Goal: Task Accomplishment & Management: Manage account settings

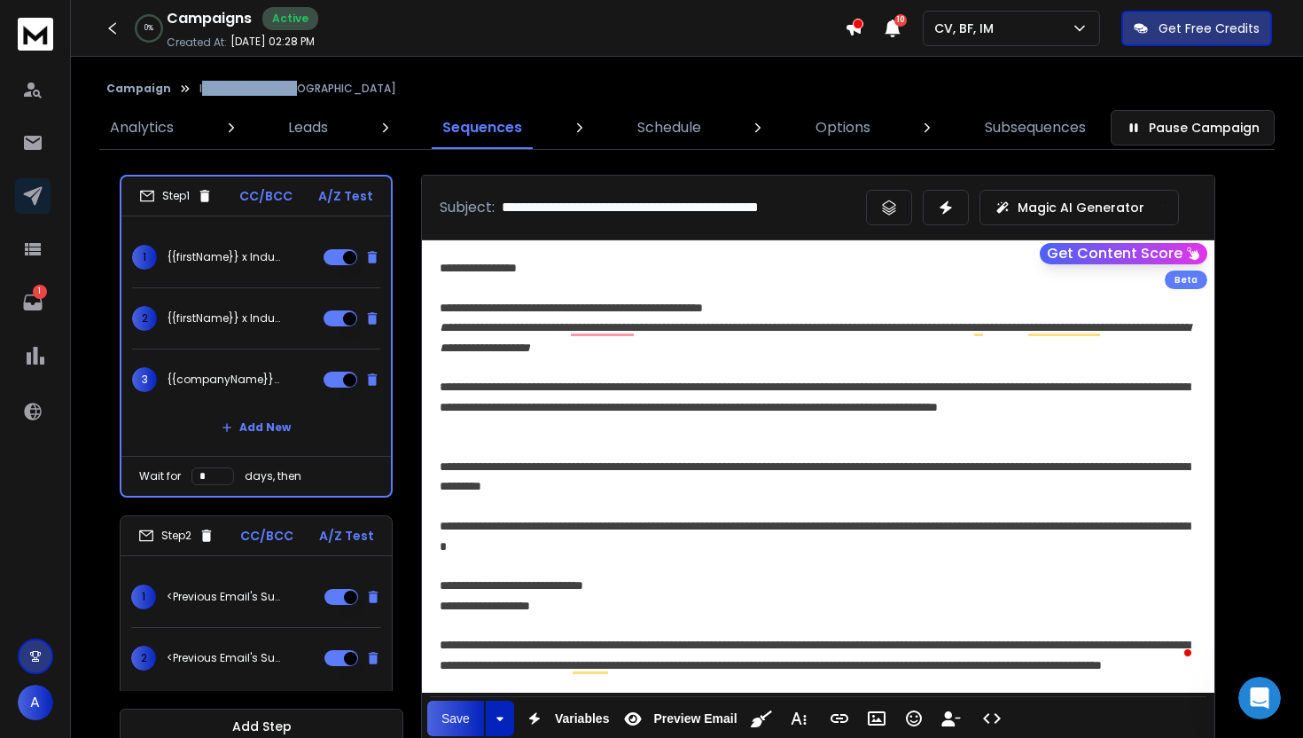
scroll to position [713, 0]
click at [33, 293] on p "1" at bounding box center [40, 292] width 14 height 14
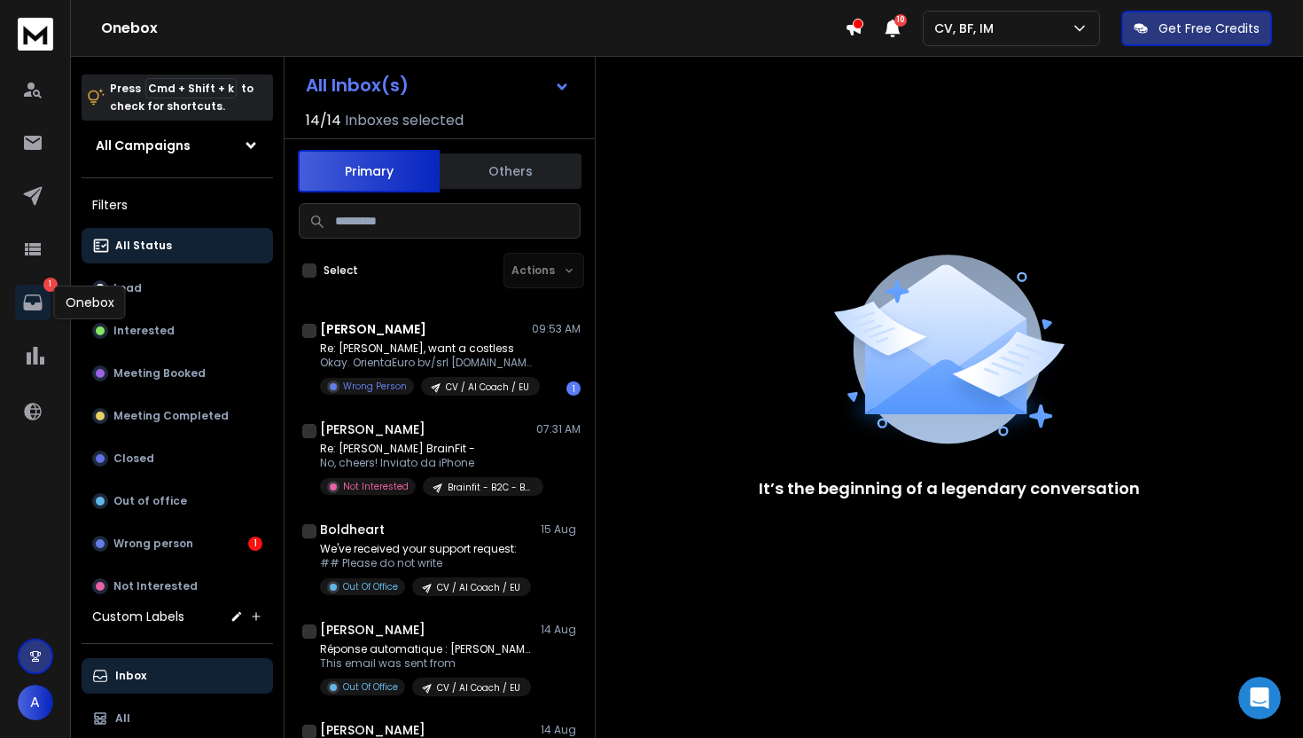
click at [34, 49] on img at bounding box center [35, 34] width 35 height 33
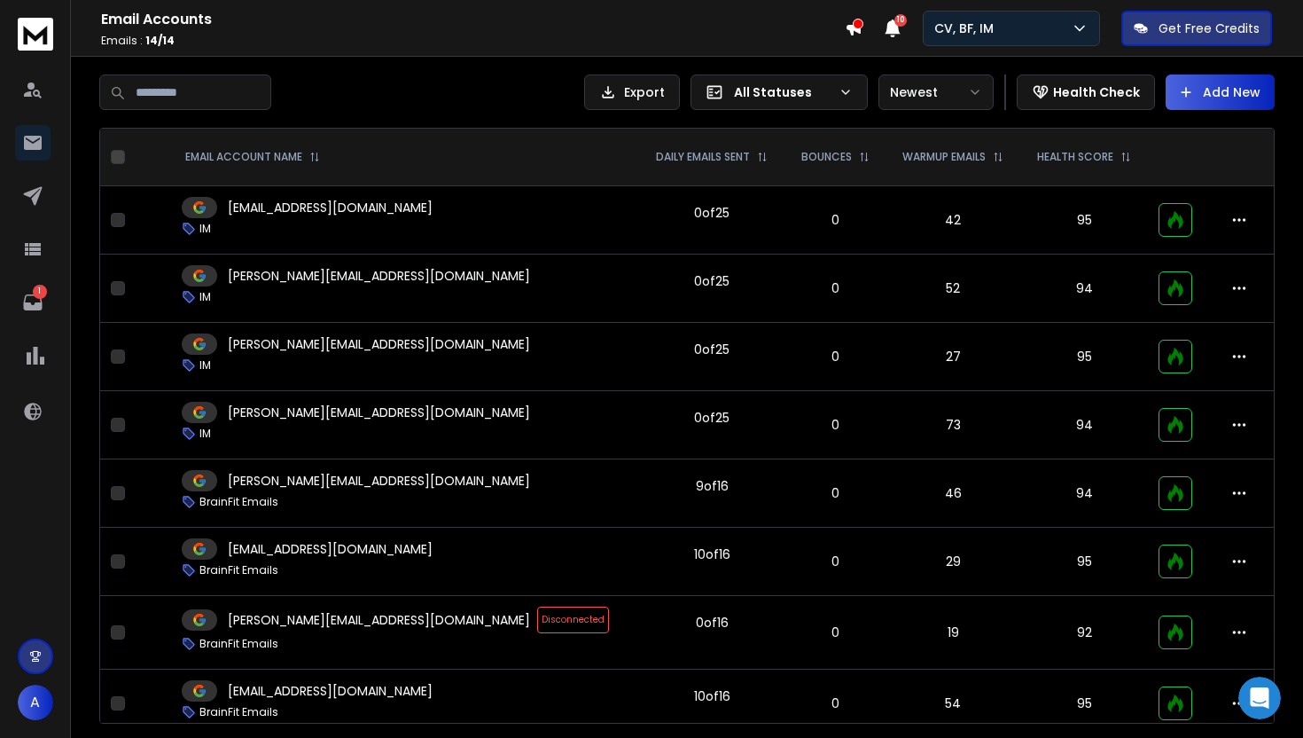
click at [1030, 36] on button "CV, BF, IM" at bounding box center [1011, 28] width 177 height 35
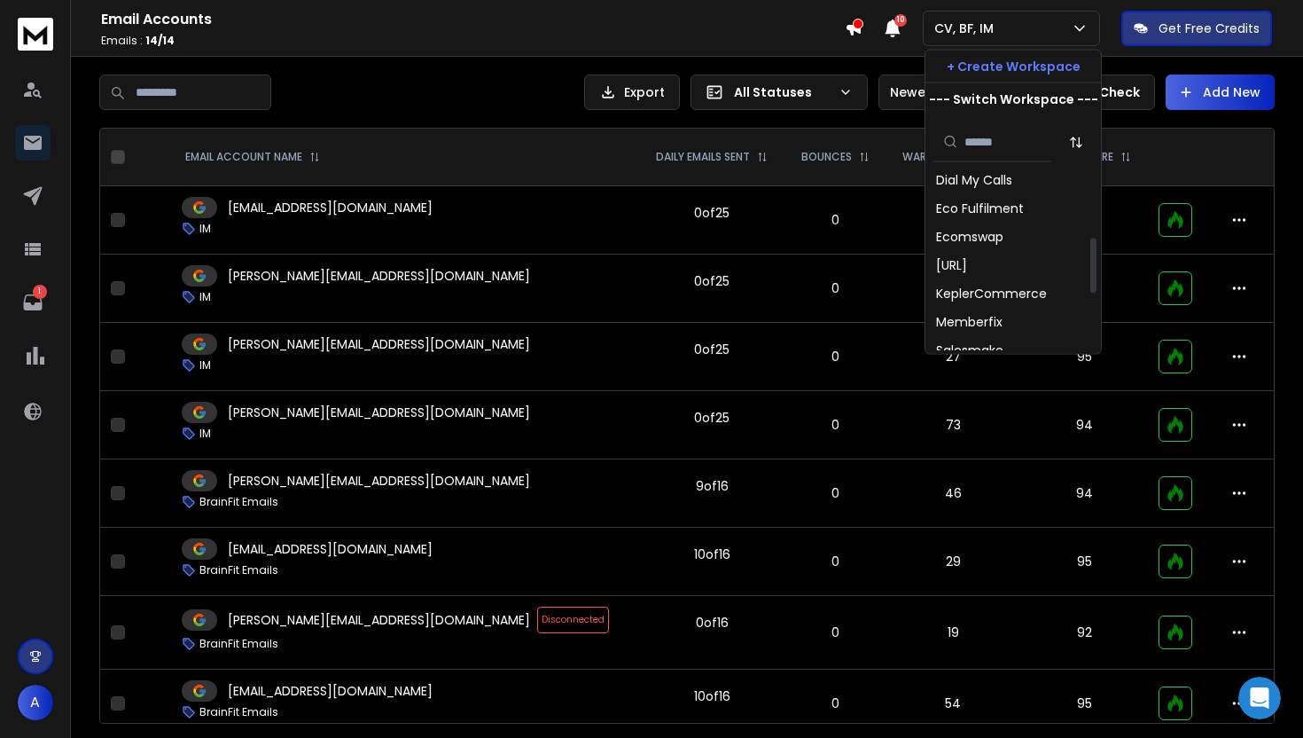
scroll to position [203, 0]
click at [992, 214] on div "Eco Fulfilment" at bounding box center [980, 211] width 88 height 18
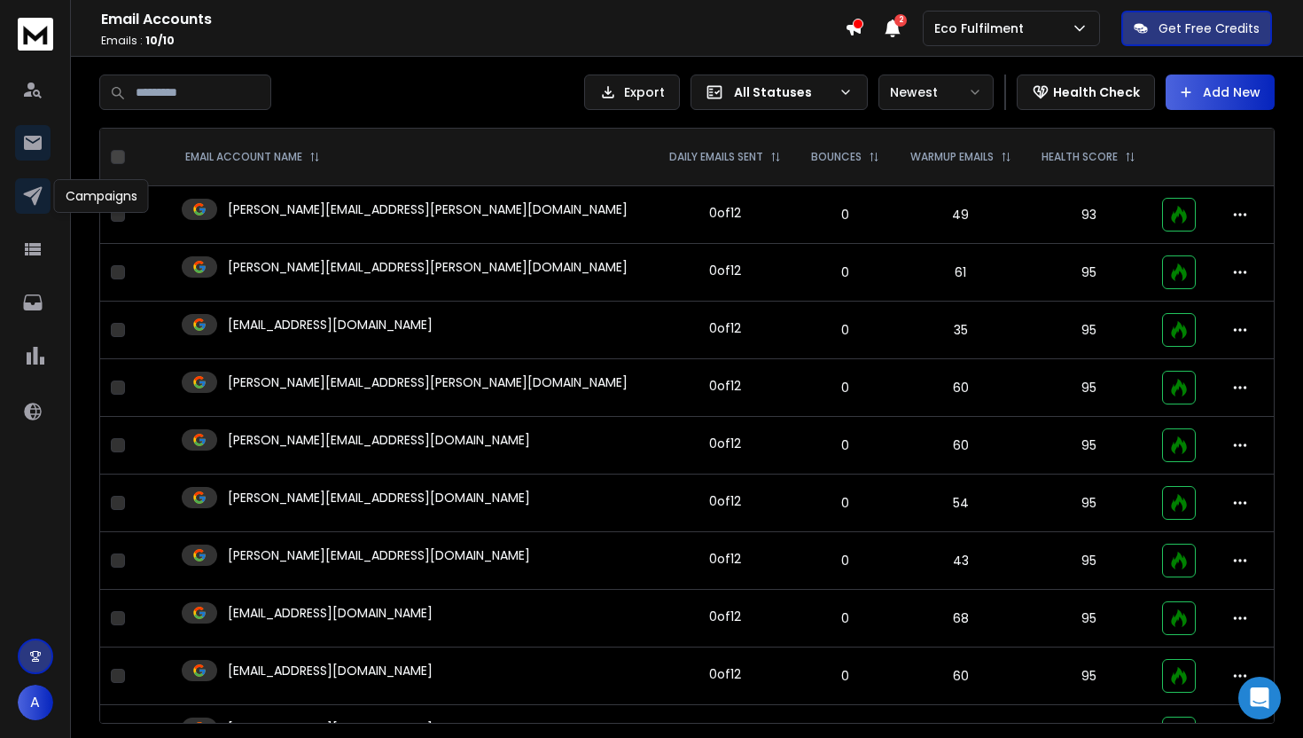
click at [45, 193] on link at bounding box center [32, 195] width 35 height 35
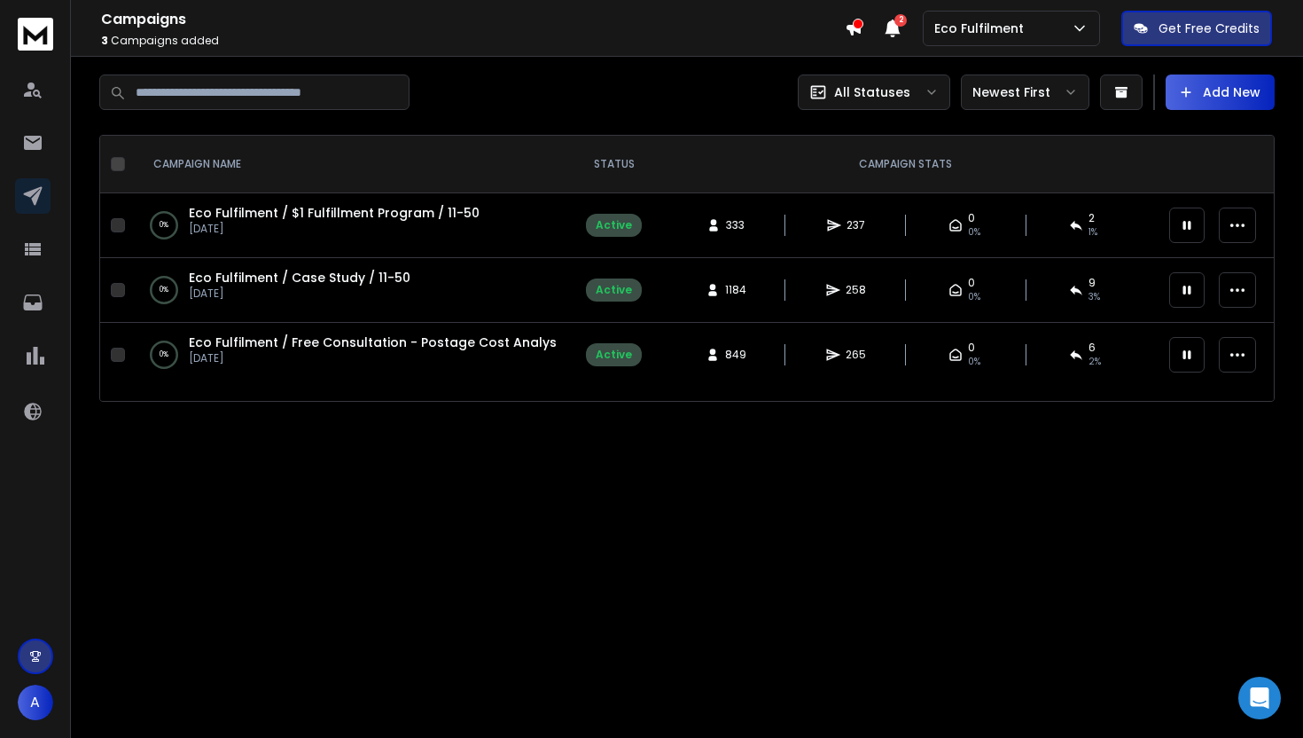
click at [376, 218] on span "Eco Fulfilment / $1 Fulfillment Program / 11-50" at bounding box center [334, 213] width 291 height 18
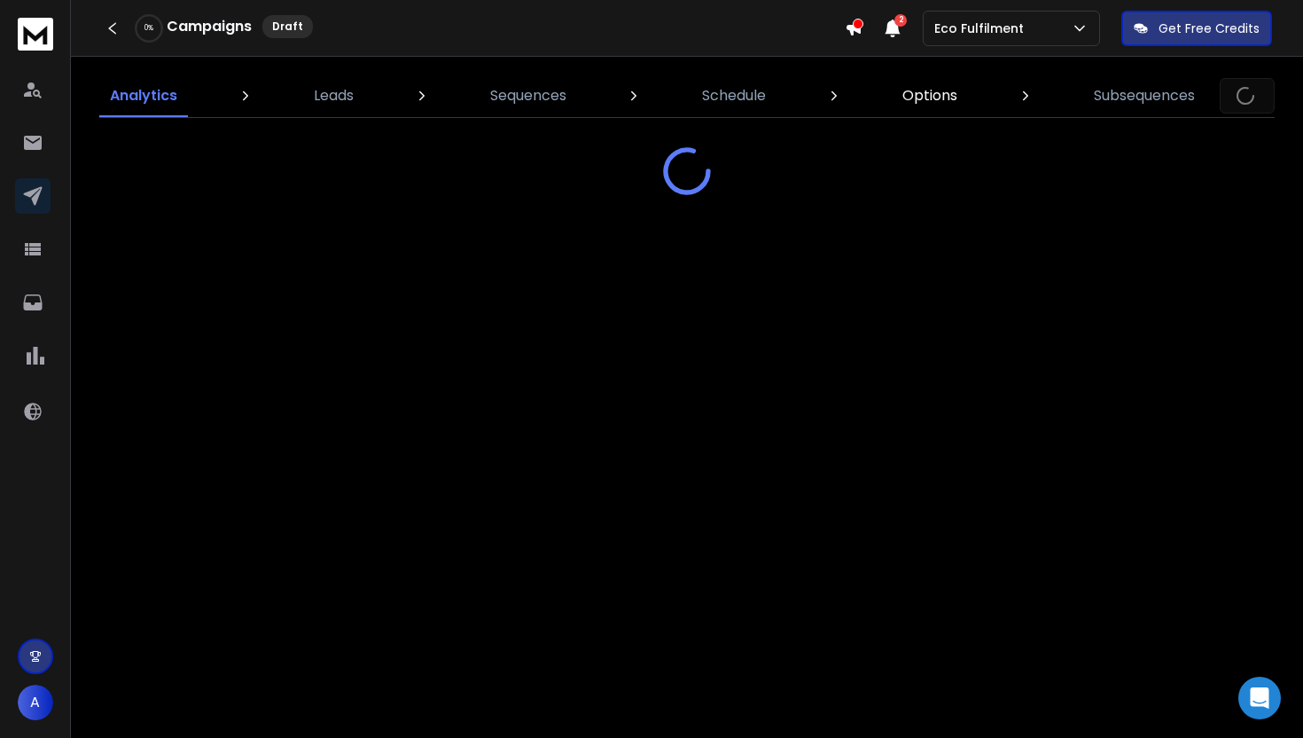
click at [925, 85] on p "Options" at bounding box center [929, 95] width 55 height 21
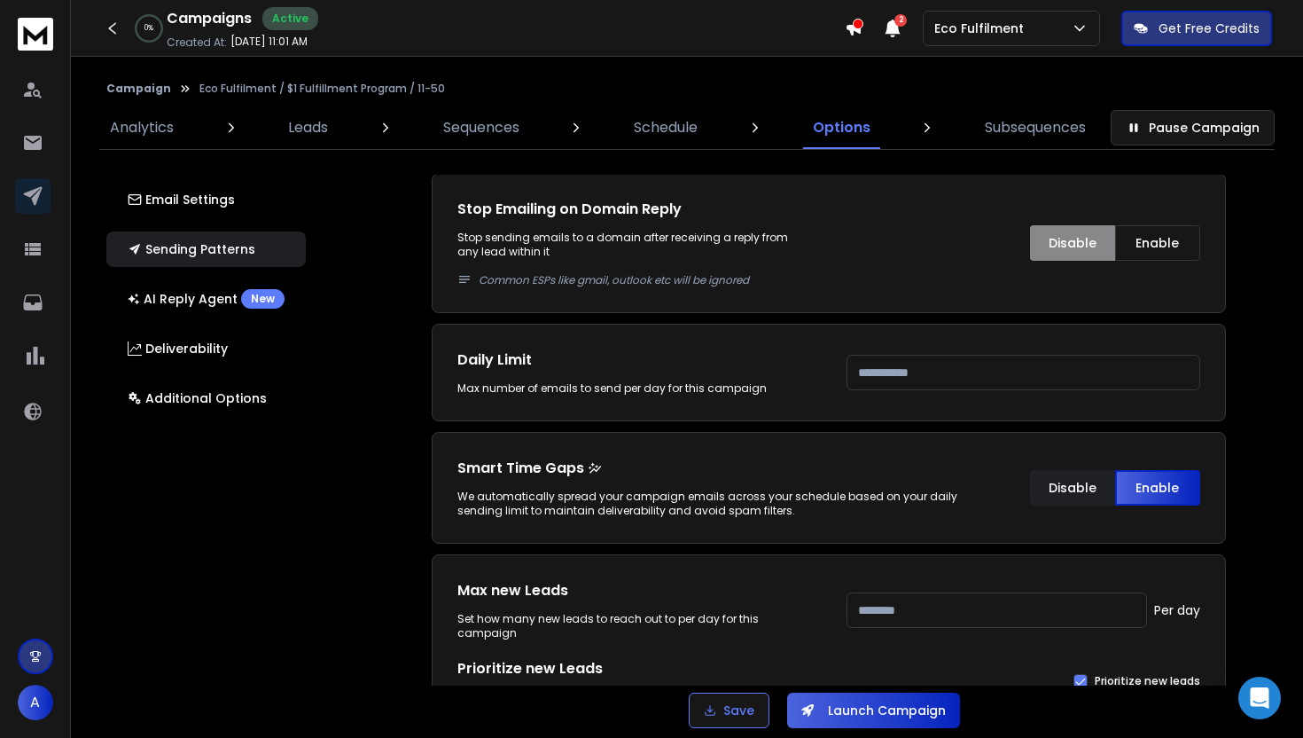
scroll to position [720, 0]
